Goal: Navigation & Orientation: Find specific page/section

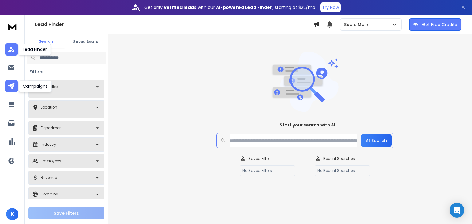
click at [11, 85] on icon at bounding box center [11, 86] width 6 height 6
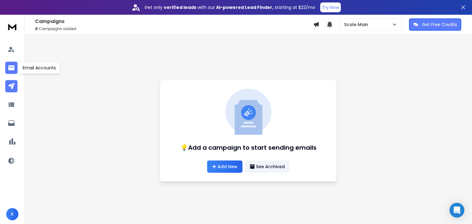
click at [9, 67] on icon at bounding box center [11, 67] width 6 height 5
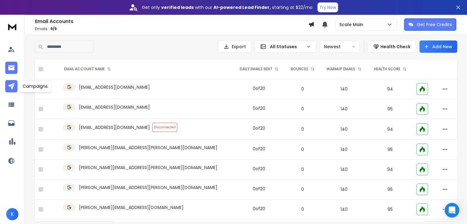
click at [9, 86] on icon at bounding box center [11, 86] width 7 height 7
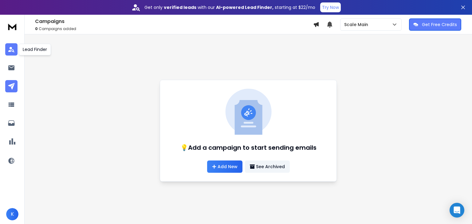
click at [8, 51] on icon at bounding box center [11, 49] width 7 height 7
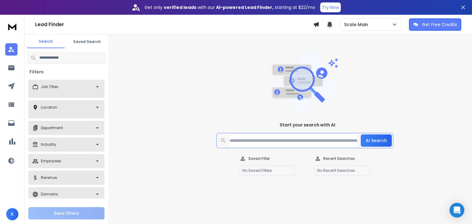
click at [48, 84] on p "Job Titles" at bounding box center [50, 86] width 18 height 5
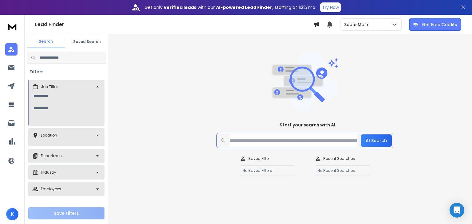
click at [94, 75] on div "Filters Job Titles Location Department Industry Employees Revenue Domains Manag…" at bounding box center [66, 134] width 79 height 140
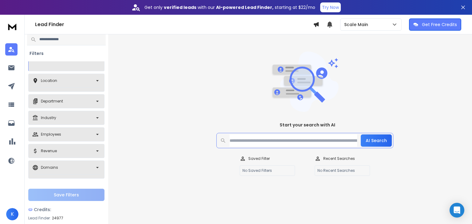
scroll to position [91, 0]
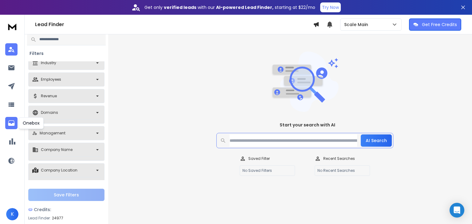
click at [10, 122] on icon at bounding box center [11, 123] width 7 height 7
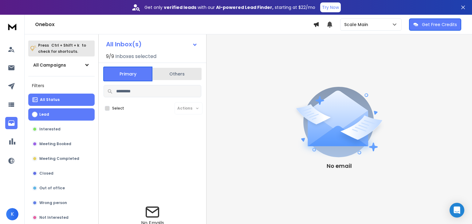
click at [58, 117] on button "Lead" at bounding box center [61, 114] width 66 height 12
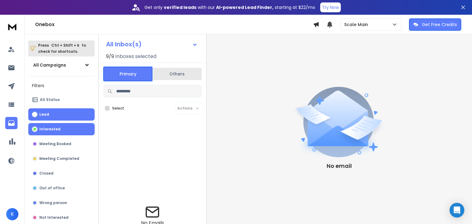
click at [57, 128] on p "Interested" at bounding box center [49, 129] width 21 height 5
click at [55, 118] on button "Lead" at bounding box center [61, 114] width 66 height 12
